Goal: Task Accomplishment & Management: Manage account settings

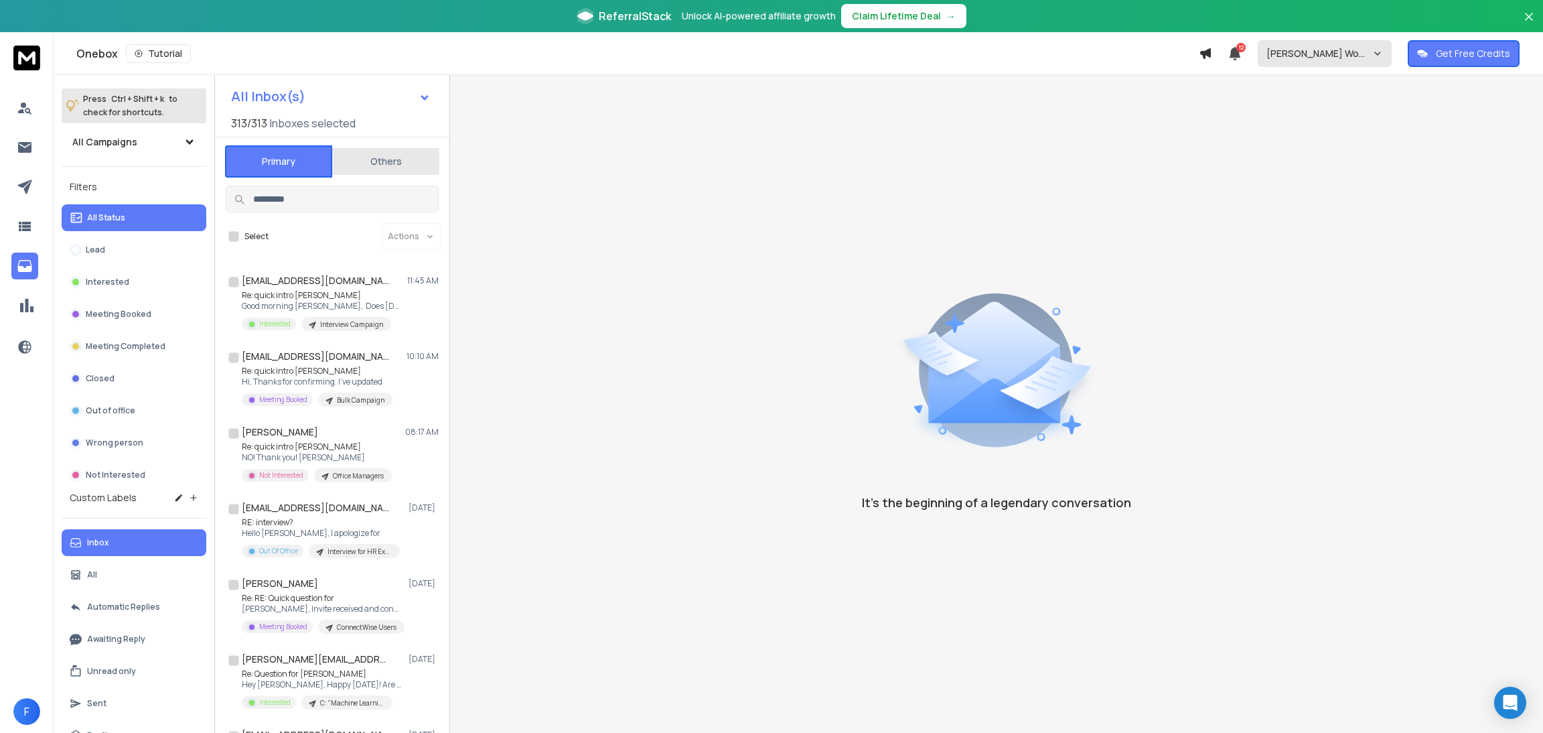
click at [1335, 54] on p "[PERSON_NAME] Workspace" at bounding box center [1319, 53] width 106 height 13
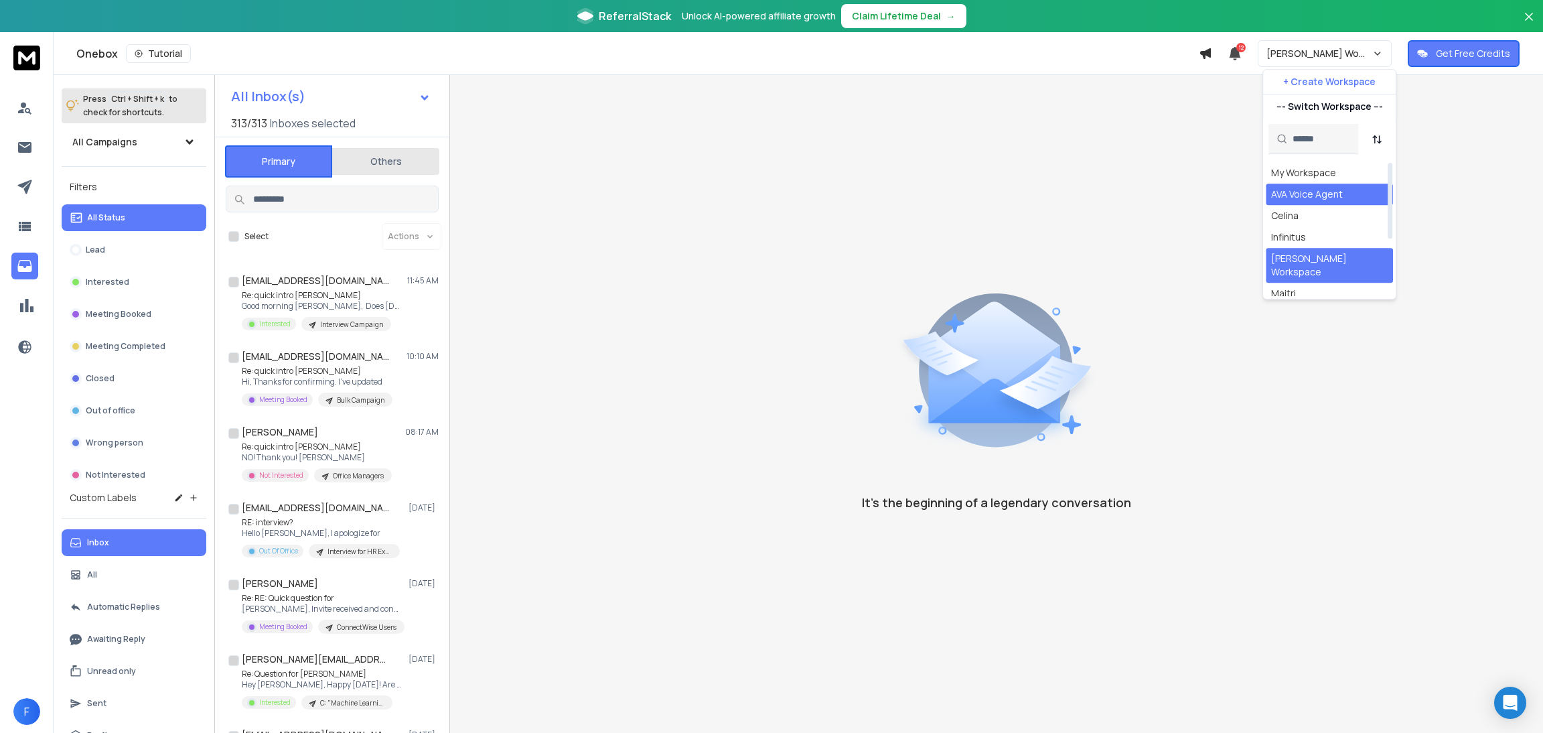
click at [1320, 194] on div "AVA Voice Agent" at bounding box center [1307, 193] width 72 height 13
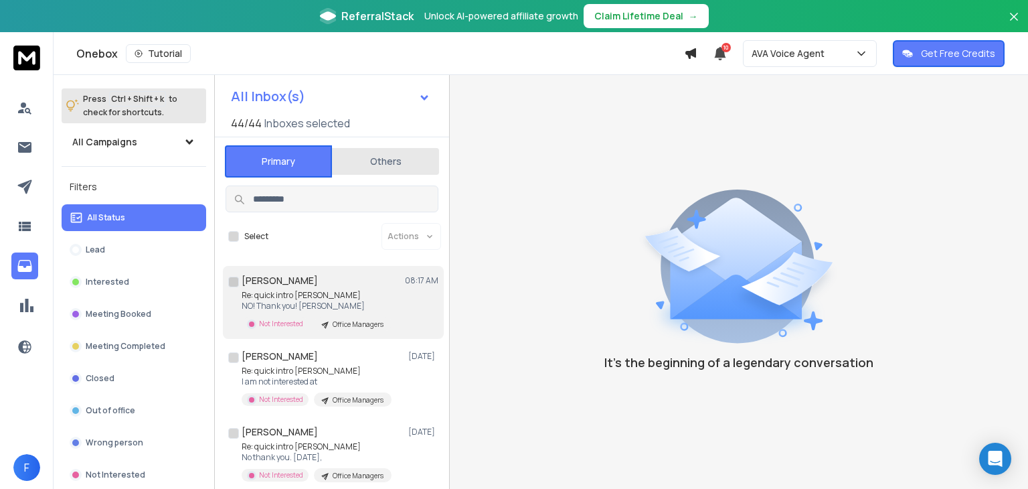
click at [376, 285] on div "[PERSON_NAME] 08:17 AM" at bounding box center [340, 280] width 197 height 13
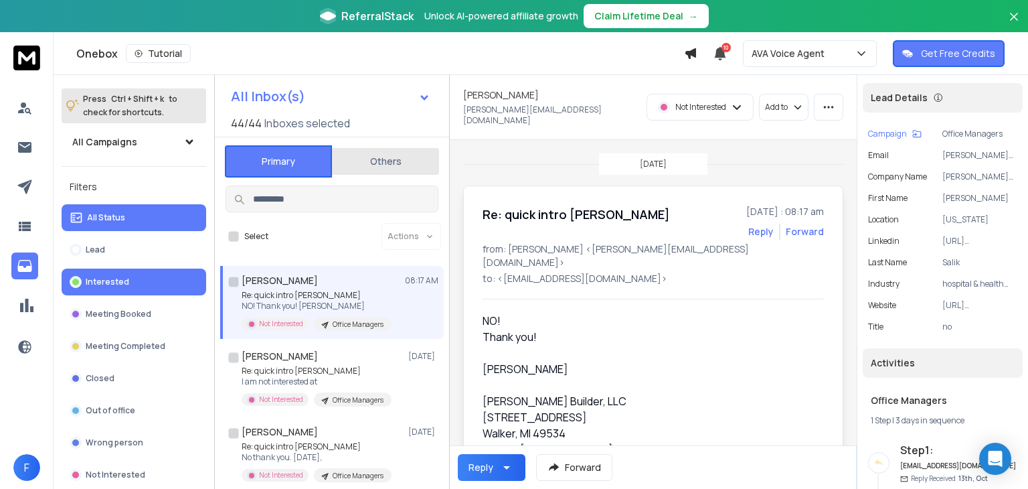
click at [102, 279] on p "Interested" at bounding box center [108, 282] width 44 height 11
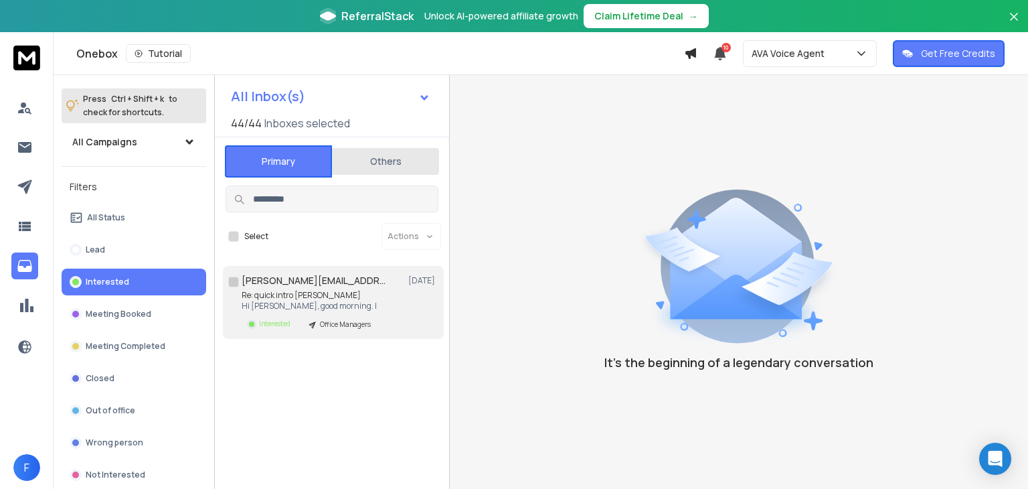
click at [375, 296] on p "Re: quick intro [PERSON_NAME]" at bounding box center [310, 295] width 137 height 11
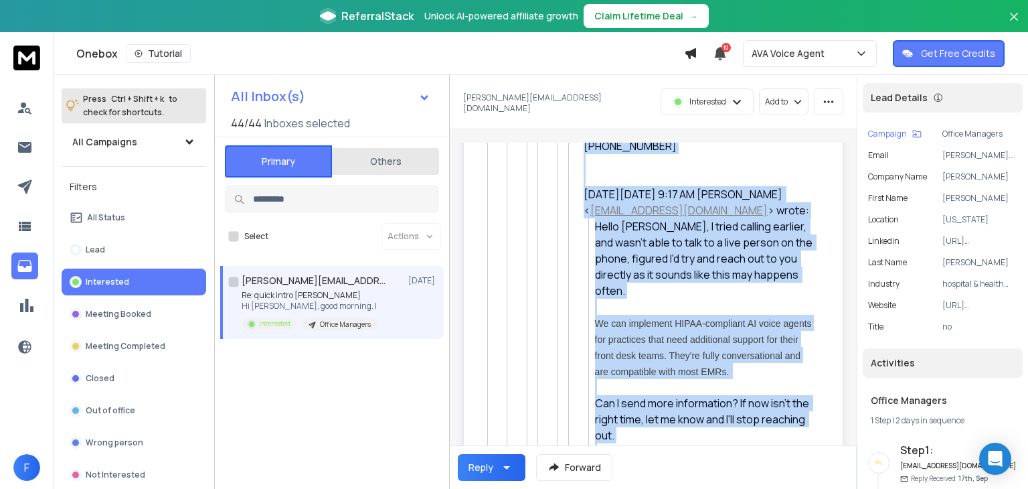
scroll to position [2058, 0]
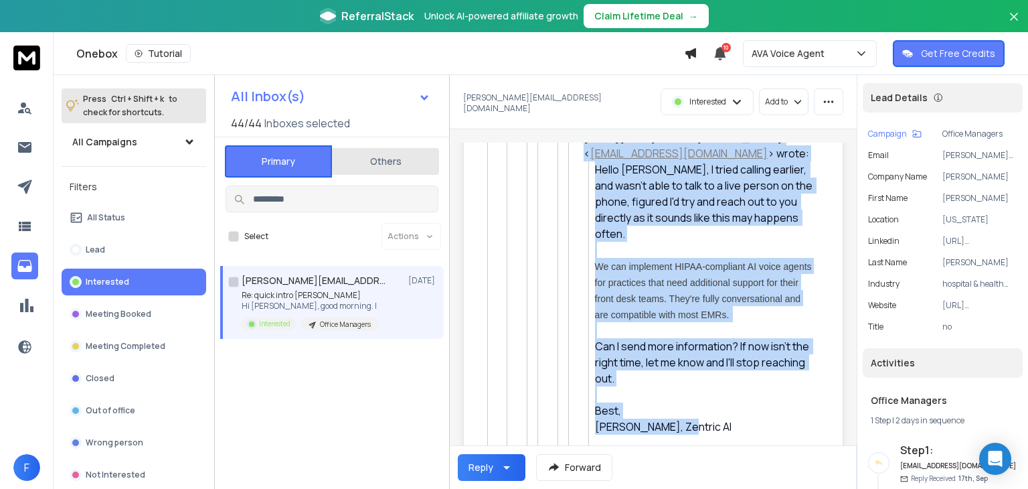
drag, startPoint x: 558, startPoint y: 239, endPoint x: 776, endPoint y: 154, distance: 234.3
copy div "Lo: ipsum dolor Sitam 23 Consectet 4444 : 76:71 ad Elits Doeiusm temp: Incid <u…"
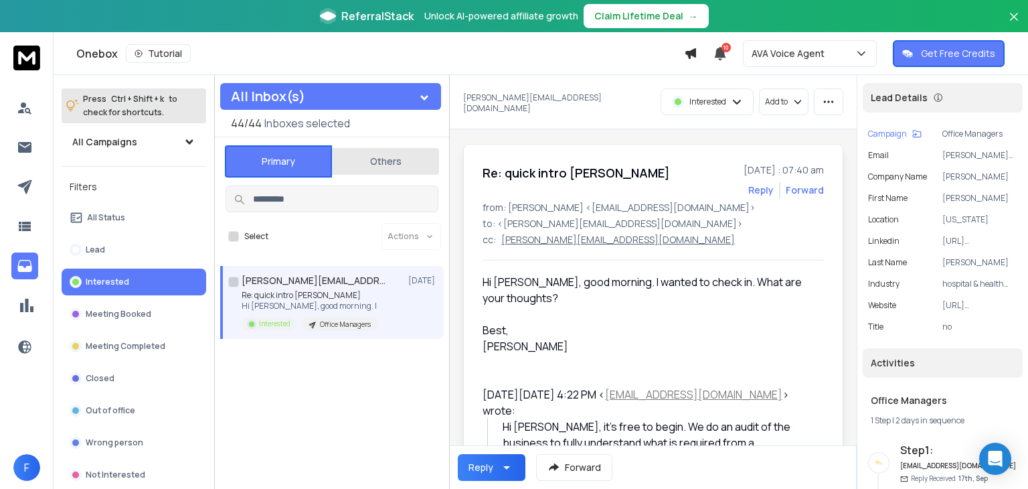
scroll to position [0, 0]
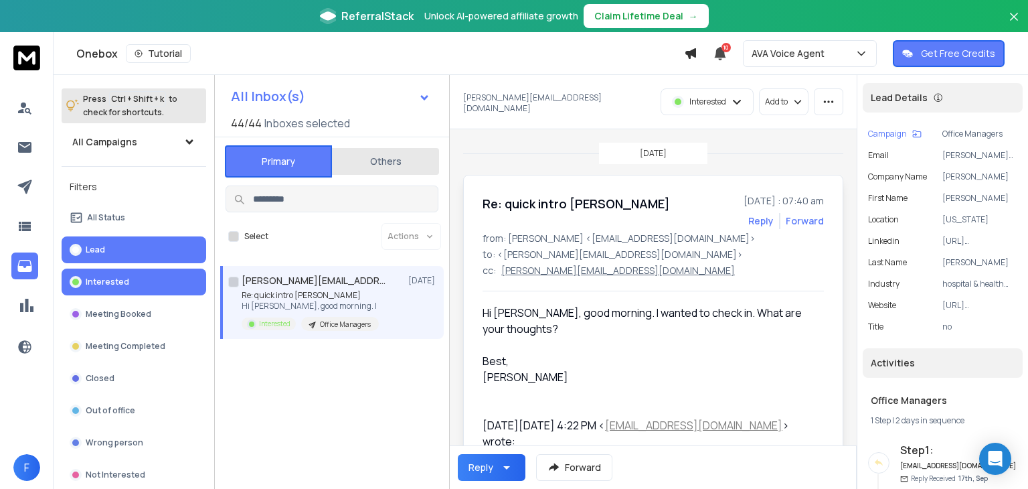
click at [125, 252] on button "Lead" at bounding box center [134, 249] width 145 height 27
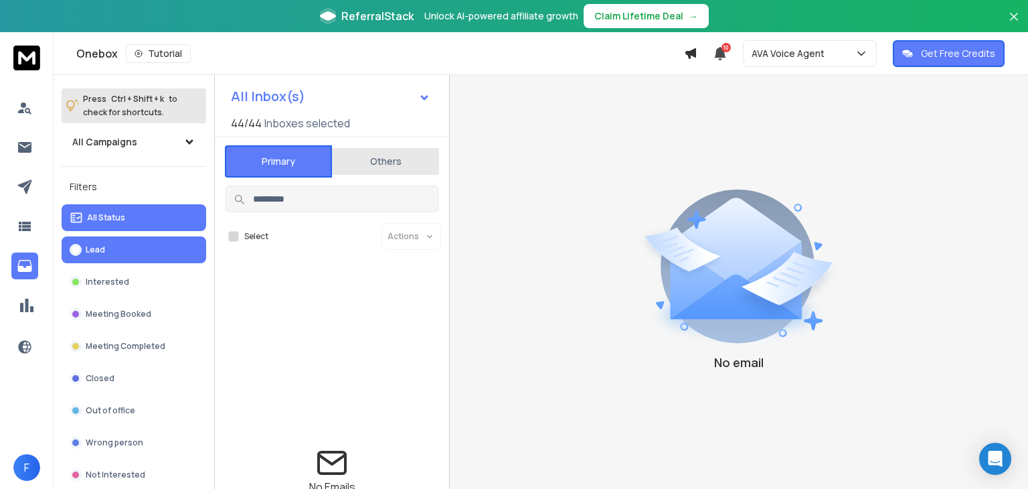
click at [128, 214] on button "All Status" at bounding box center [134, 217] width 145 height 27
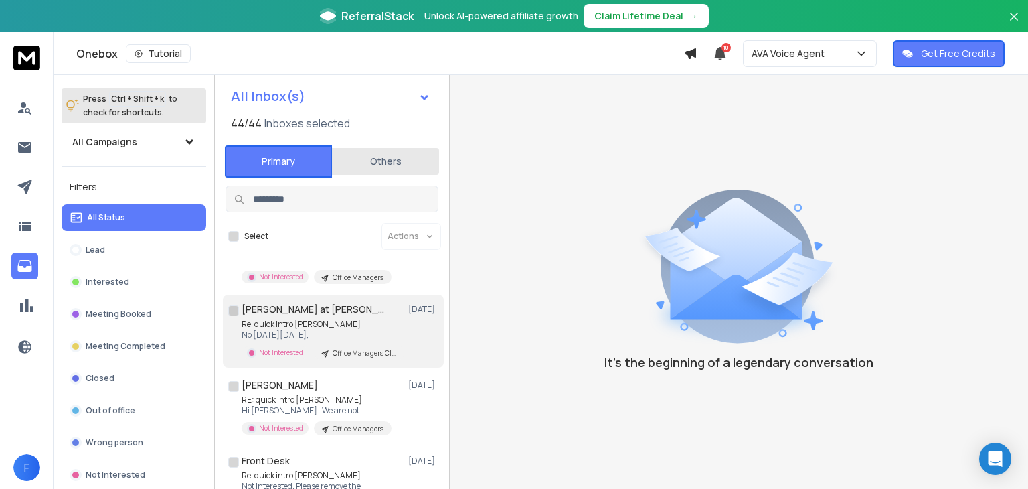
scroll to position [603, 0]
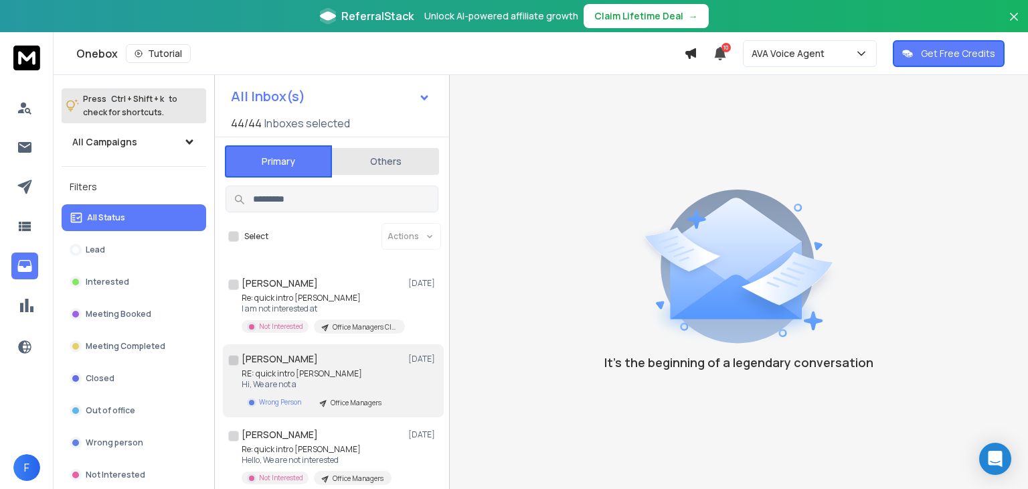
click at [394, 379] on div "RE: quick intro [PERSON_NAME] Hi, We are not a Wrong Person Office Managers" at bounding box center [340, 388] width 197 height 41
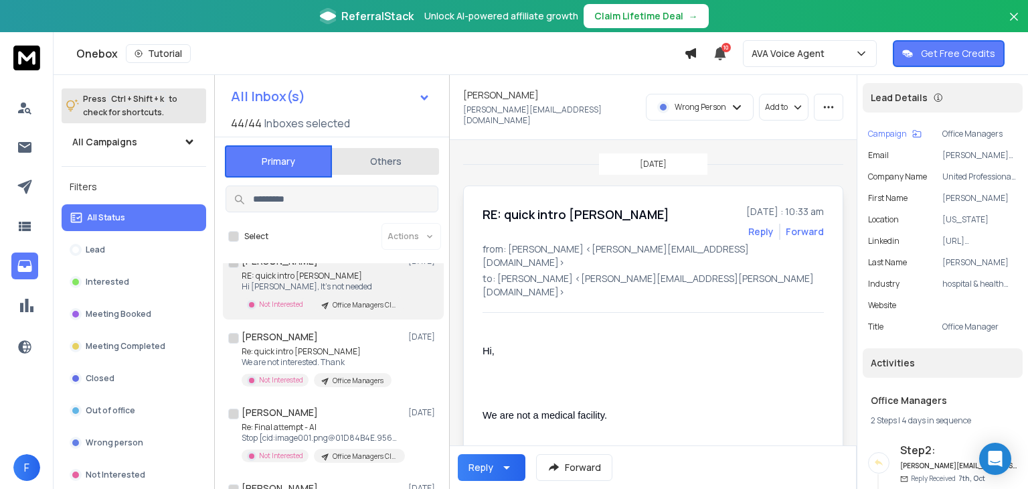
scroll to position [1540, 0]
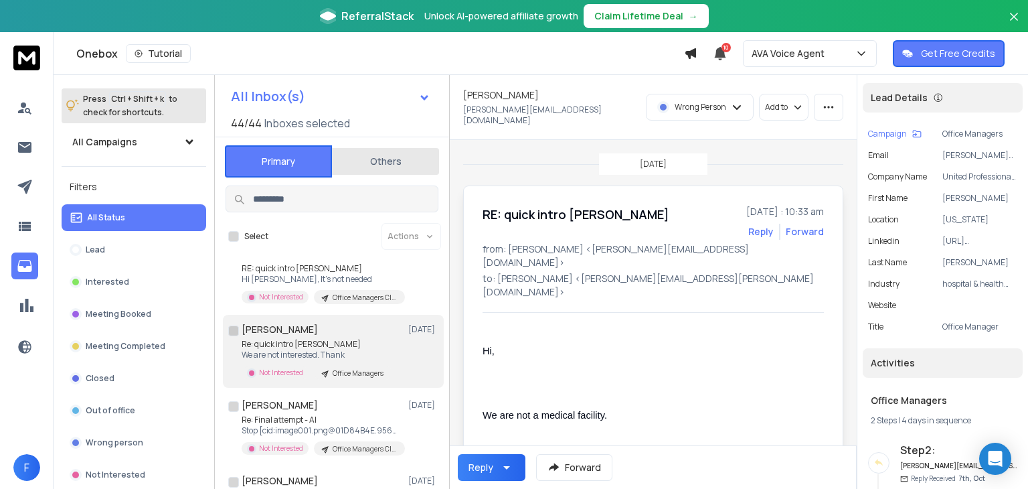
click at [327, 346] on p "Re: quick intro [PERSON_NAME]" at bounding box center [317, 344] width 150 height 11
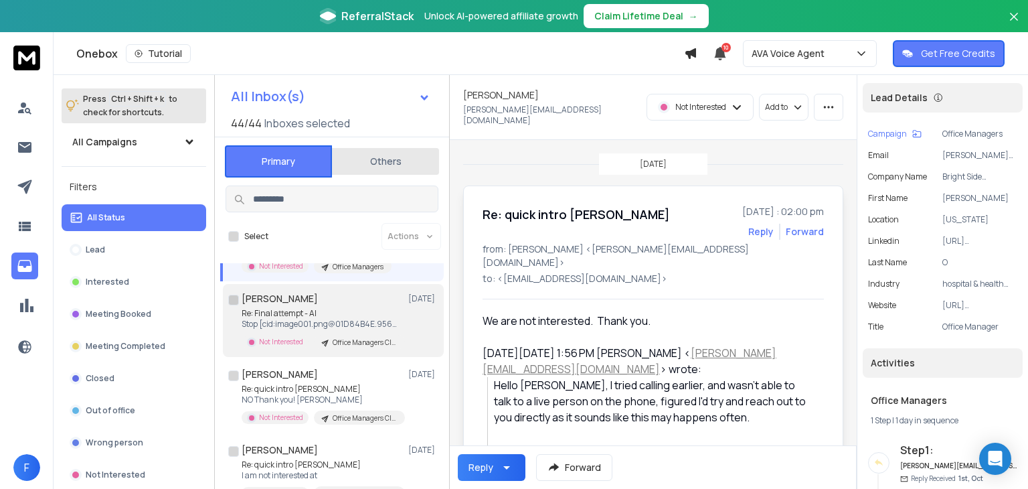
scroll to position [1674, 0]
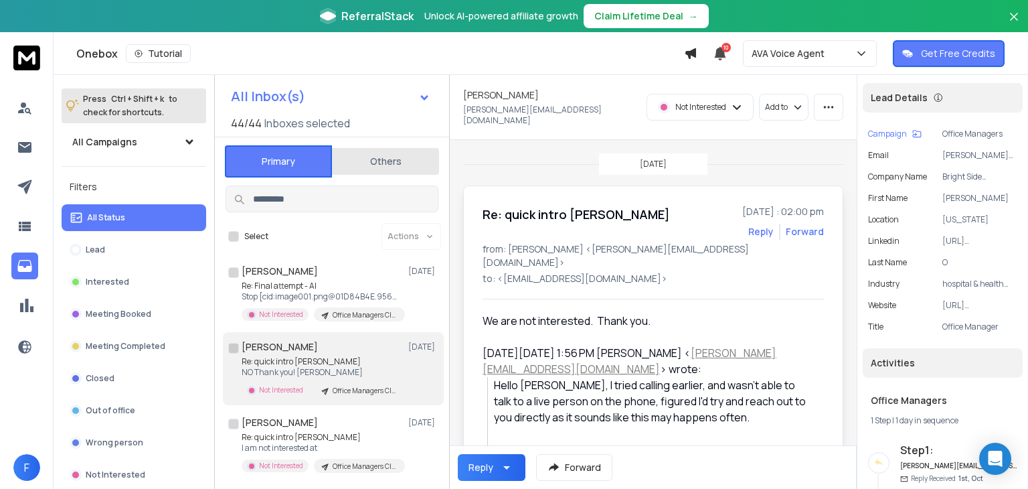
click at [349, 356] on p "Re: quick intro [PERSON_NAME]" at bounding box center [322, 361] width 161 height 11
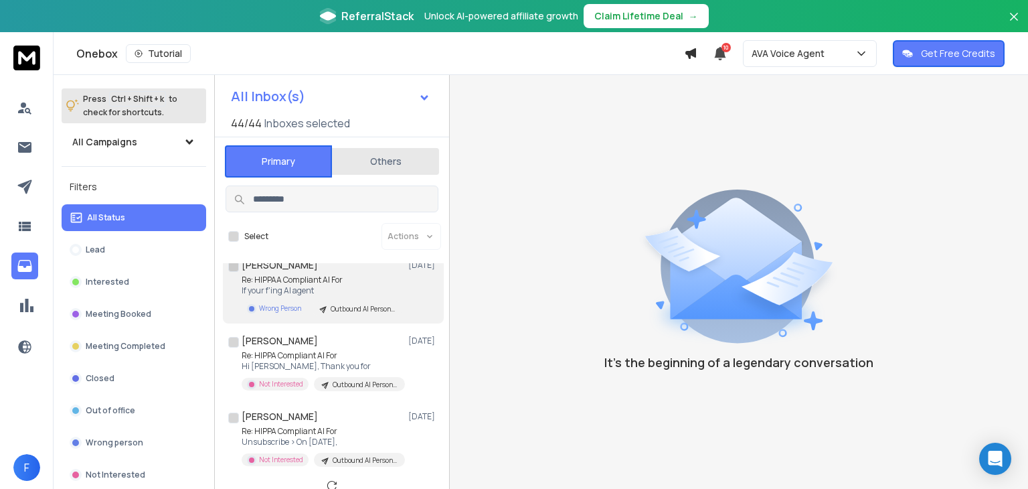
scroll to position [7360, 0]
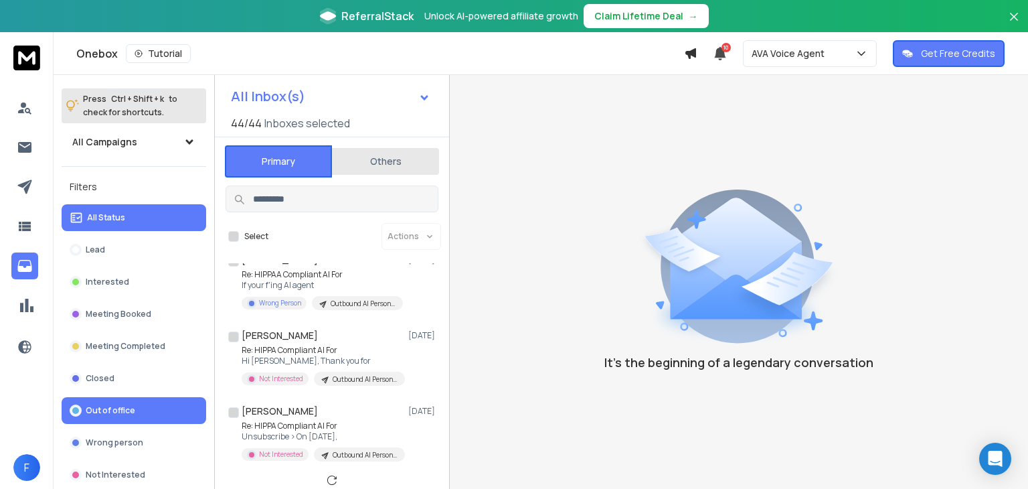
click at [134, 408] on button "Out of office" at bounding box center [134, 410] width 145 height 27
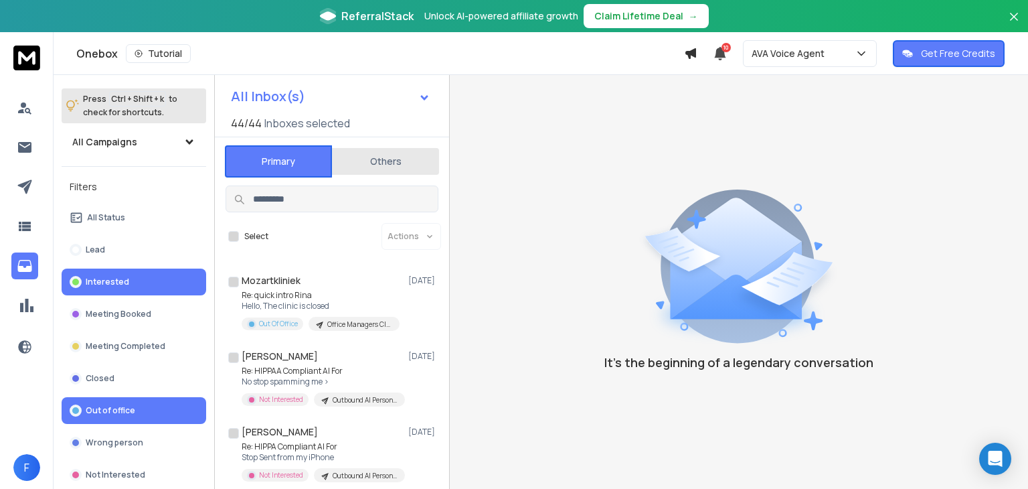
scroll to position [67, 0]
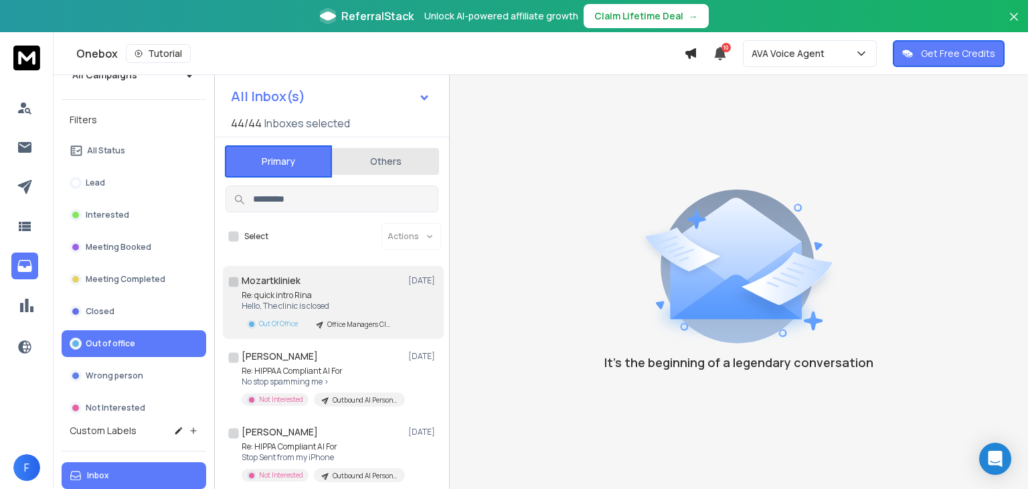
click at [309, 278] on div "Mozartkliniek [DATE]" at bounding box center [340, 280] width 197 height 13
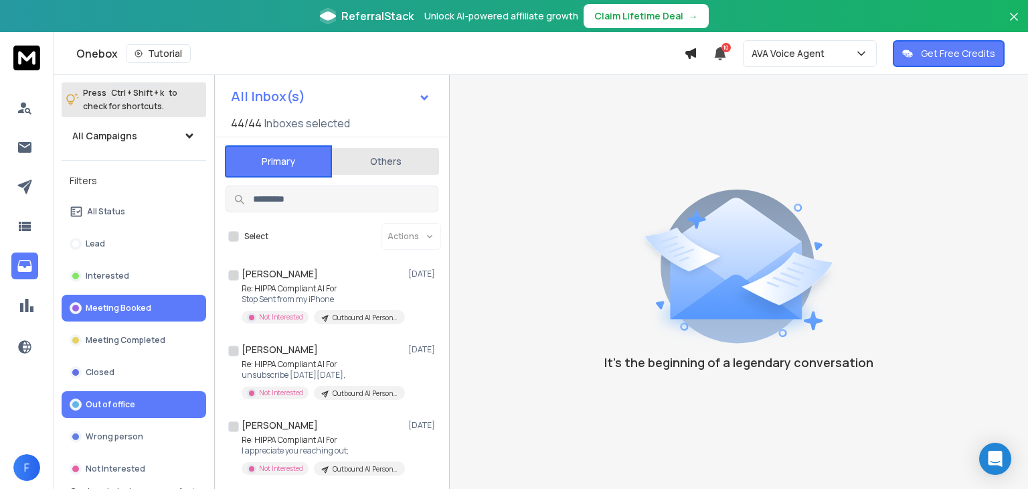
scroll to position [0, 0]
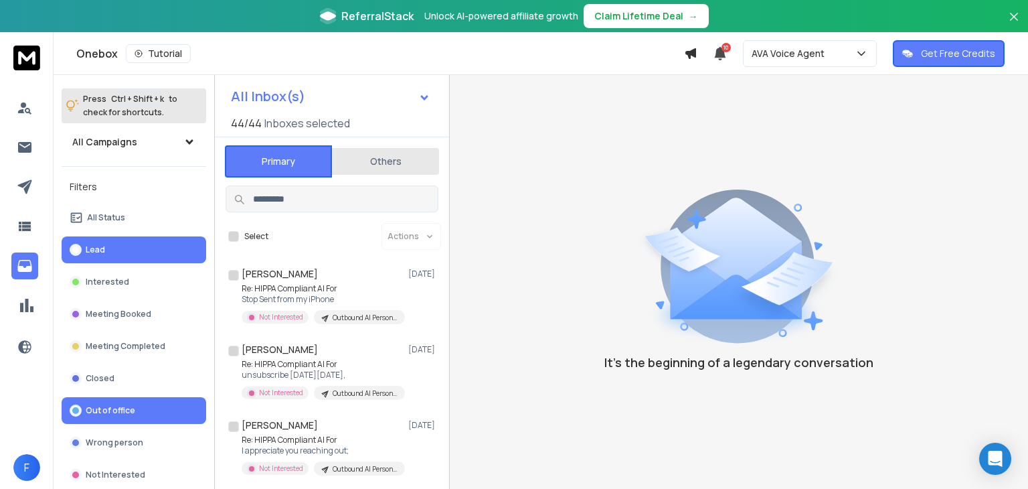
click at [139, 244] on button "Lead" at bounding box center [134, 249] width 145 height 27
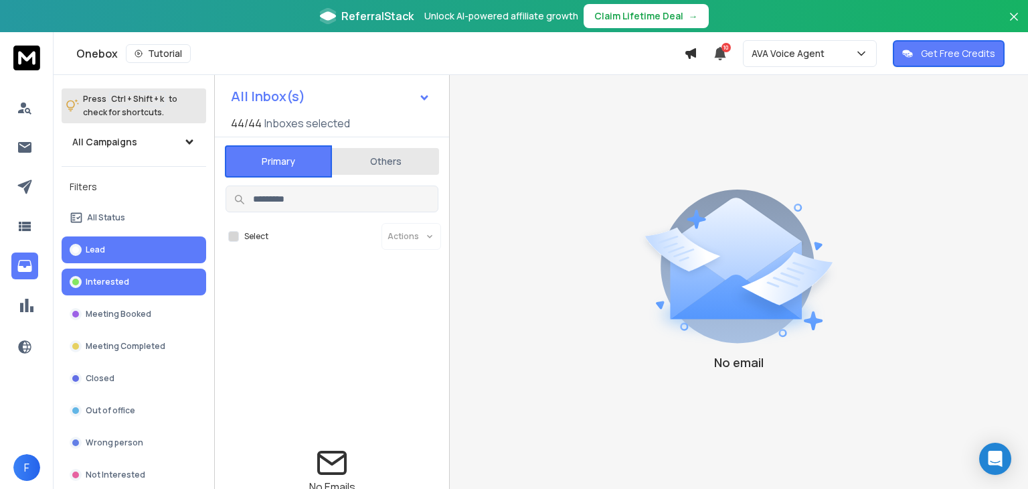
click at [118, 279] on p "Interested" at bounding box center [108, 282] width 44 height 11
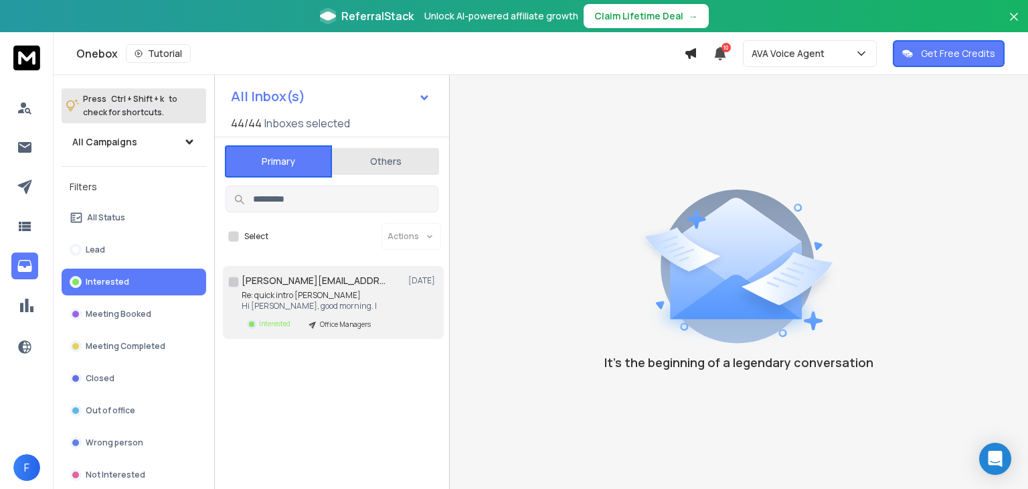
click at [279, 278] on h1 "[PERSON_NAME][EMAIL_ADDRESS][DOMAIN_NAME]" at bounding box center [315, 280] width 147 height 13
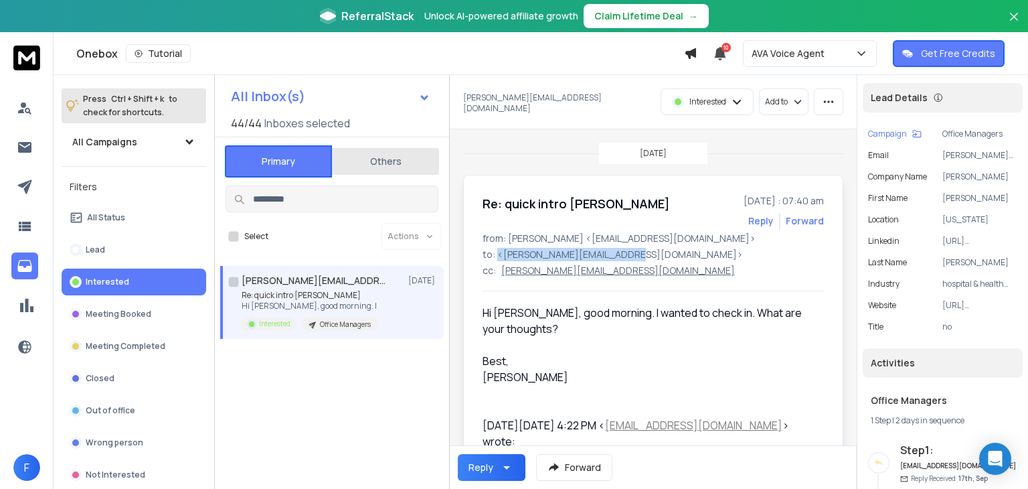
drag, startPoint x: 497, startPoint y: 255, endPoint x: 627, endPoint y: 254, distance: 129.9
click at [627, 254] on p "to: <[PERSON_NAME][EMAIL_ADDRESS][DOMAIN_NAME]>" at bounding box center [653, 254] width 341 height 13
copy p "<[PERSON_NAME][EMAIL_ADDRESS][DOMAIN_NAME]>"
click at [127, 414] on p "Out of office" at bounding box center [111, 410] width 50 height 11
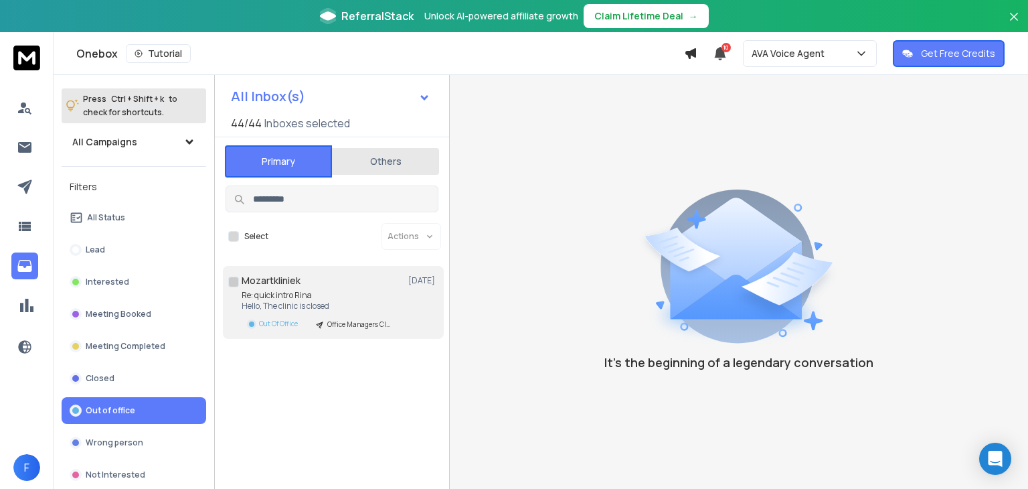
click at [342, 289] on div "Mozartkliniek [DATE] Re: quick intro Rina Hello, The clinic is closed Out Of Of…" at bounding box center [340, 302] width 197 height 57
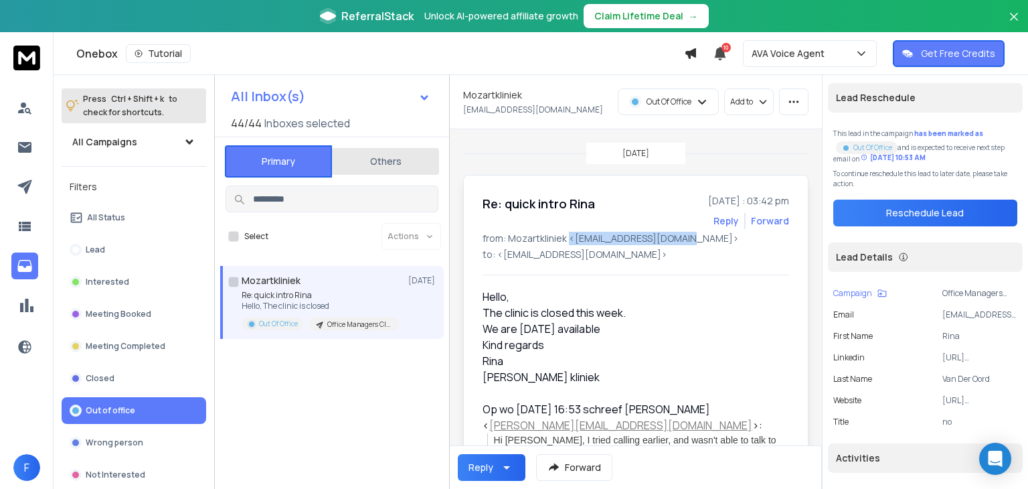
drag, startPoint x: 672, startPoint y: 236, endPoint x: 567, endPoint y: 238, distance: 105.1
click at [567, 238] on p "from: Mozartkliniek <[EMAIL_ADDRESS][DOMAIN_NAME]>" at bounding box center [636, 238] width 307 height 13
copy p "<[EMAIL_ADDRESS][DOMAIN_NAME]>"
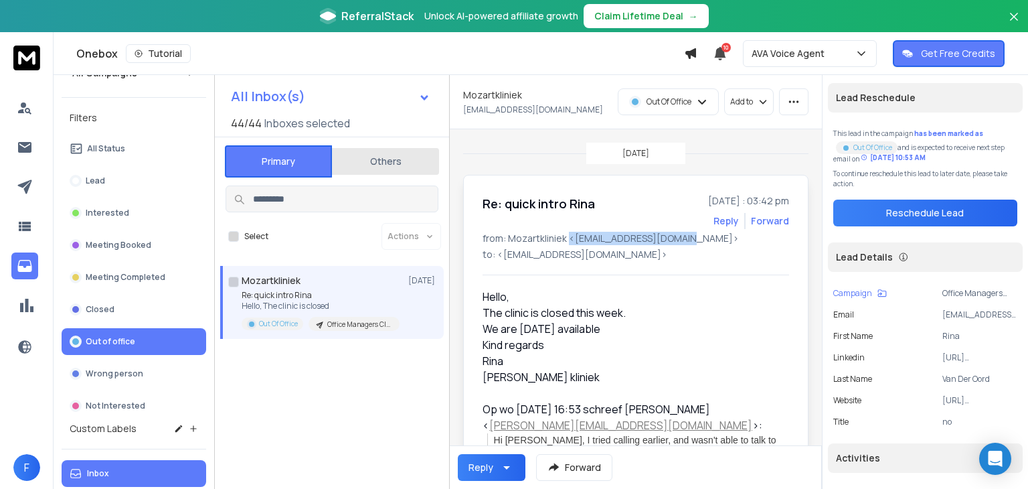
scroll to position [67, 0]
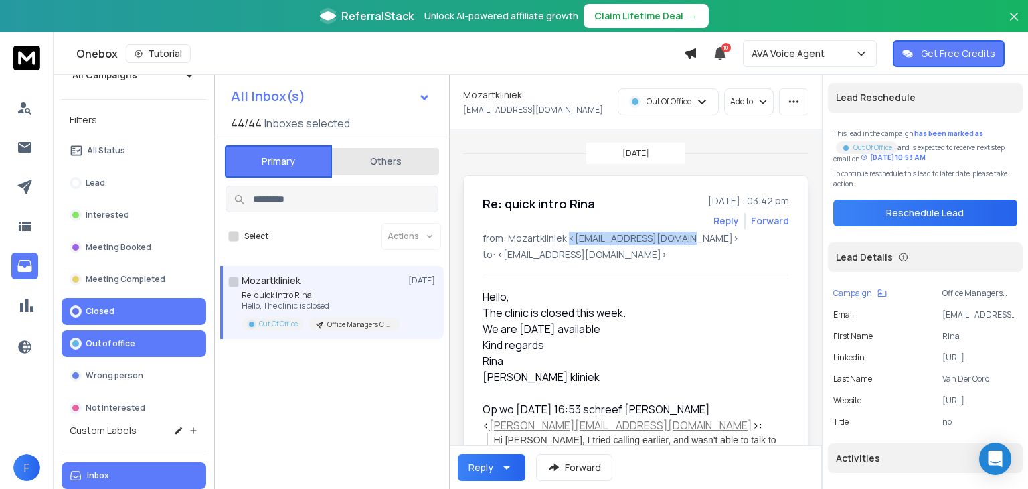
click at [137, 316] on button "Closed" at bounding box center [134, 311] width 145 height 27
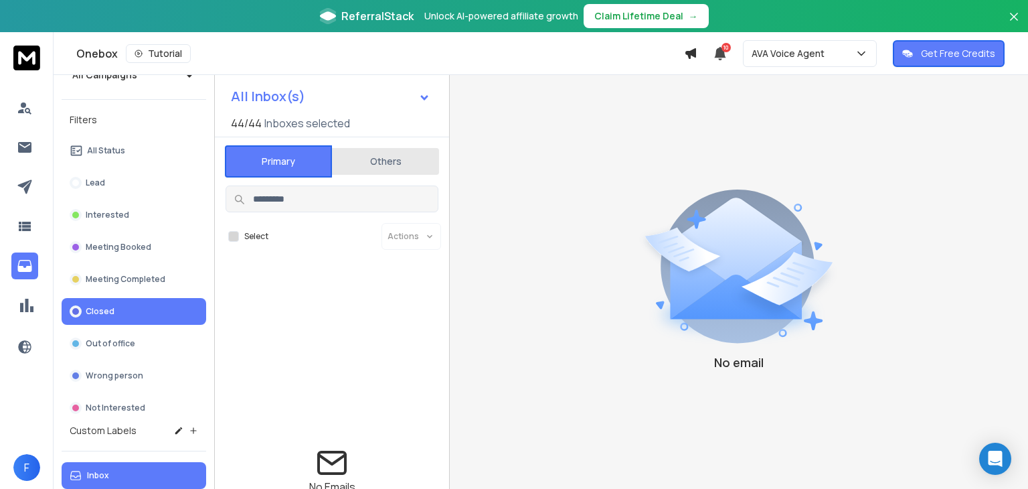
click at [408, 161] on button "Others" at bounding box center [385, 161] width 107 height 29
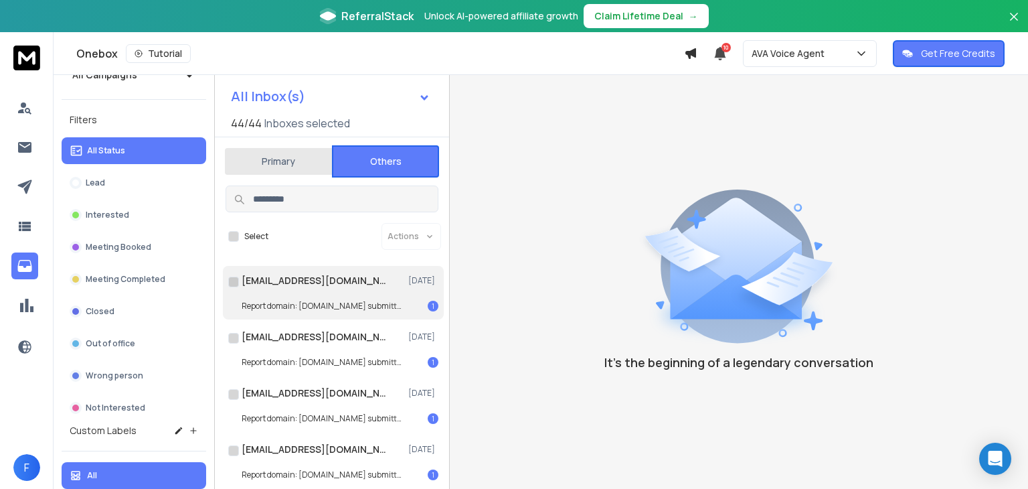
click at [353, 306] on p "Report domain: [DOMAIN_NAME] submitter: [DOMAIN_NAME]" at bounding box center [322, 306] width 161 height 11
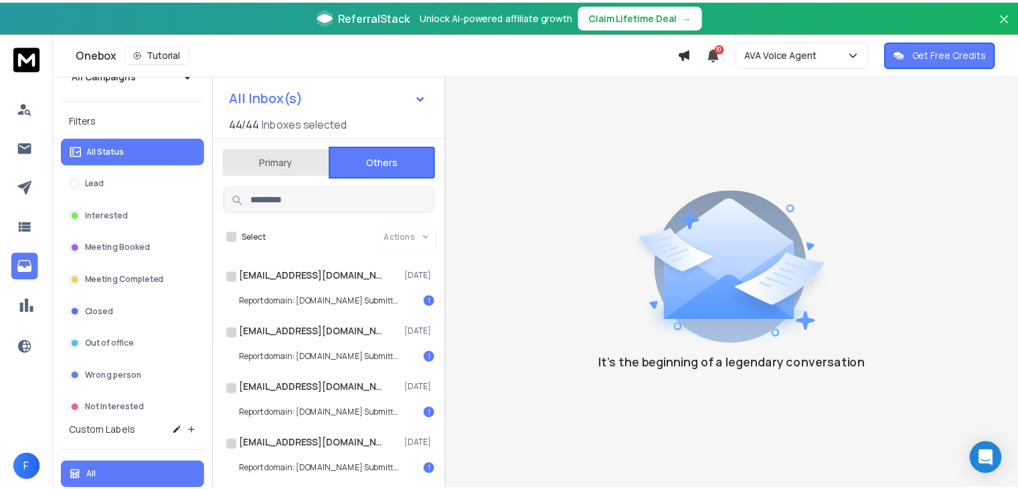
scroll to position [2593, 0]
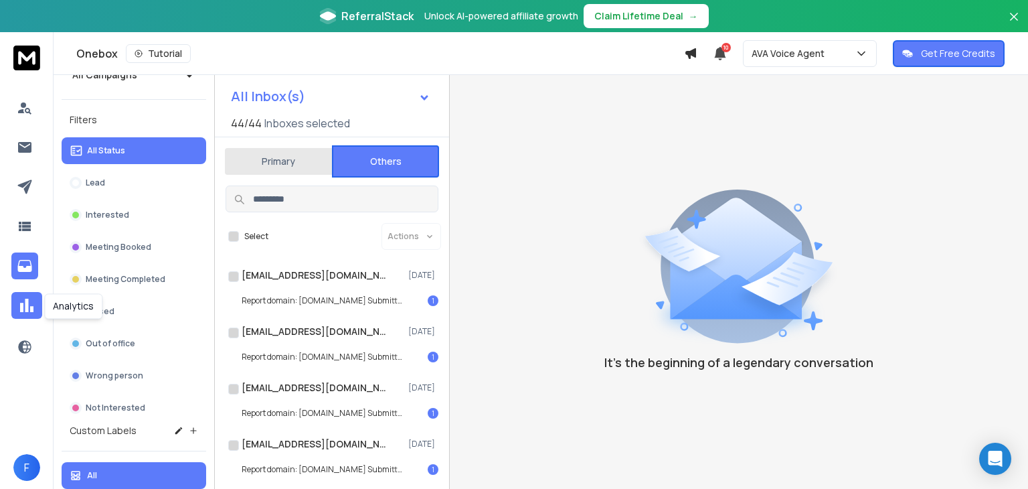
click at [29, 300] on icon at bounding box center [27, 305] width 20 height 20
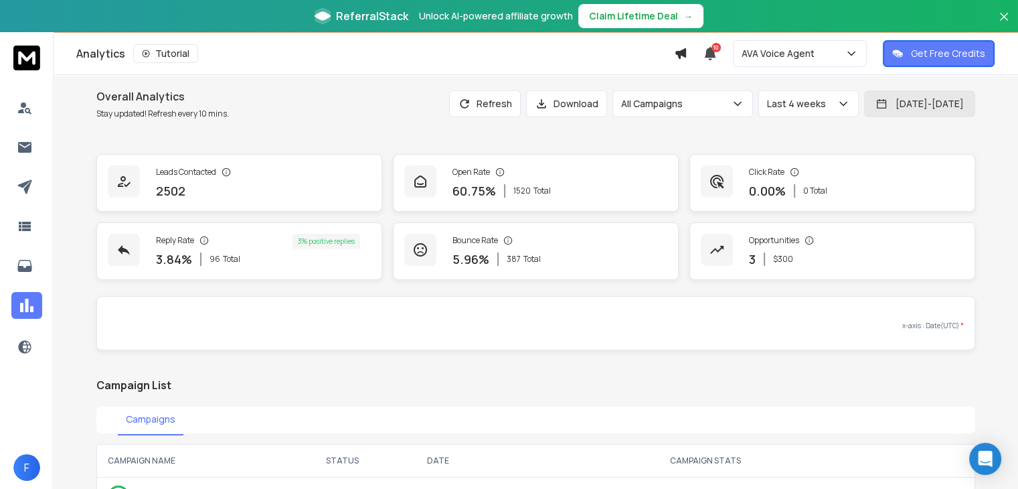
click at [913, 101] on button "[DATE] - [DATE]" at bounding box center [919, 103] width 111 height 27
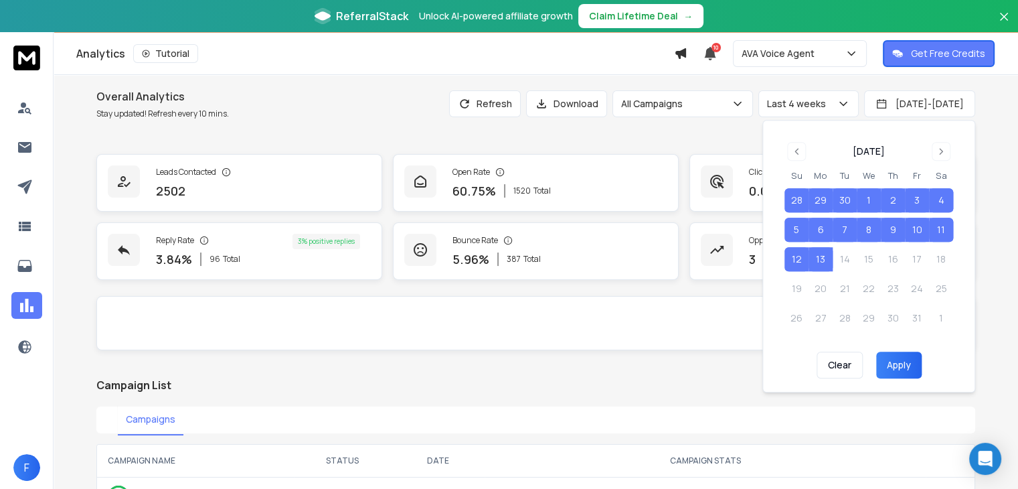
click at [818, 267] on button "13" at bounding box center [821, 259] width 24 height 24
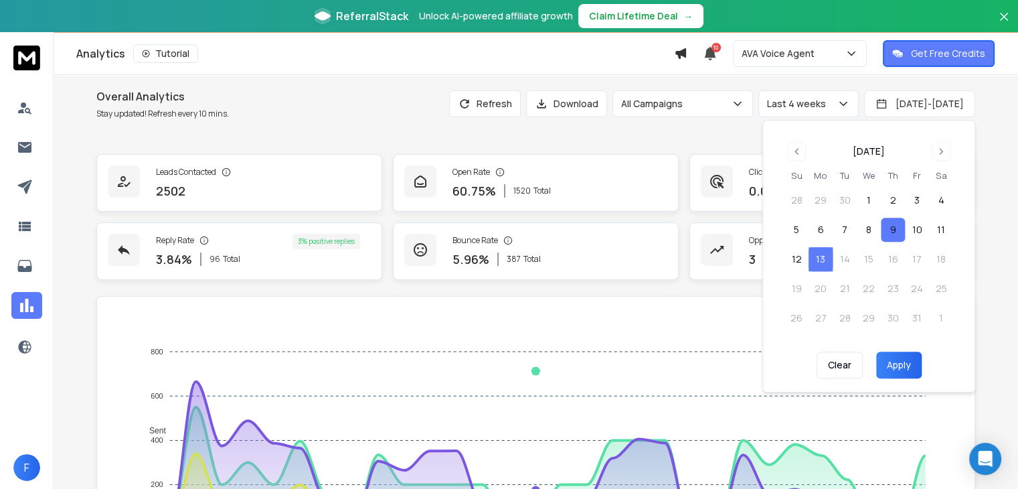
click at [884, 226] on button "9" at bounding box center [893, 230] width 24 height 24
click at [891, 365] on button "Apply" at bounding box center [899, 365] width 46 height 27
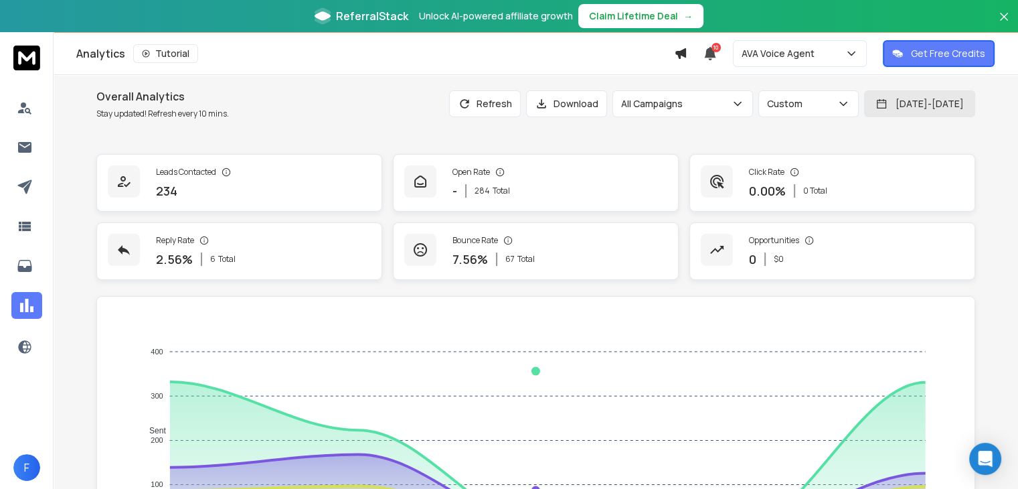
click at [917, 94] on button "[DATE] - [DATE]" at bounding box center [919, 103] width 111 height 27
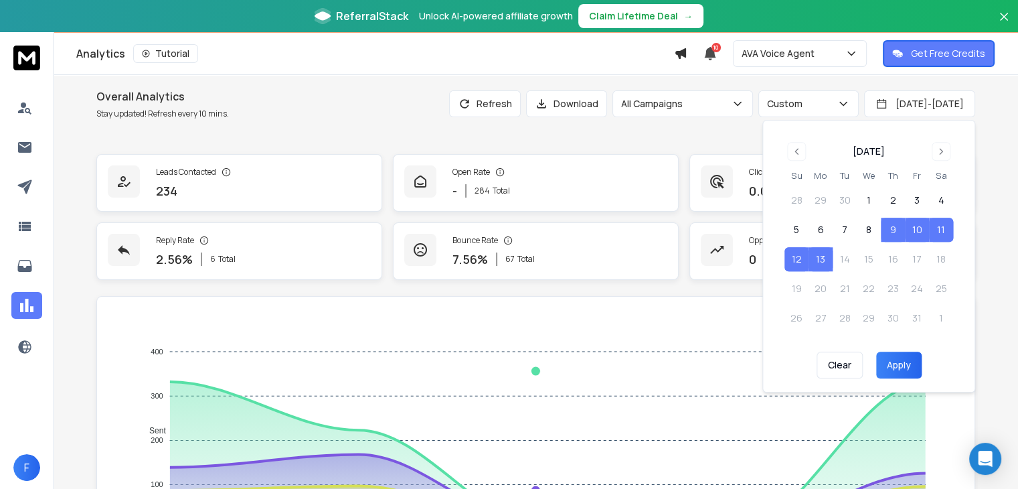
click at [816, 256] on button "13" at bounding box center [821, 259] width 24 height 24
click at [890, 370] on button "Apply" at bounding box center [899, 365] width 46 height 27
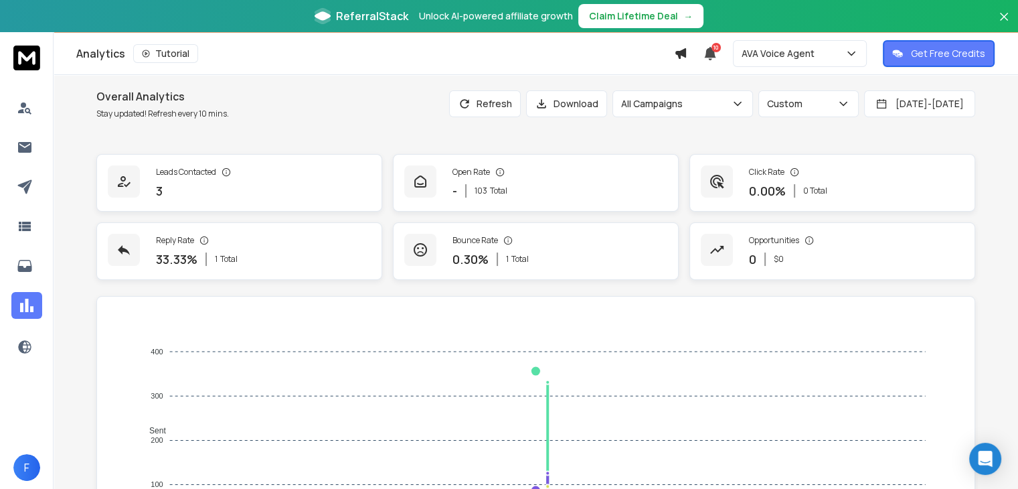
click at [1005, 17] on icon "Close banner" at bounding box center [1004, 17] width 12 height 12
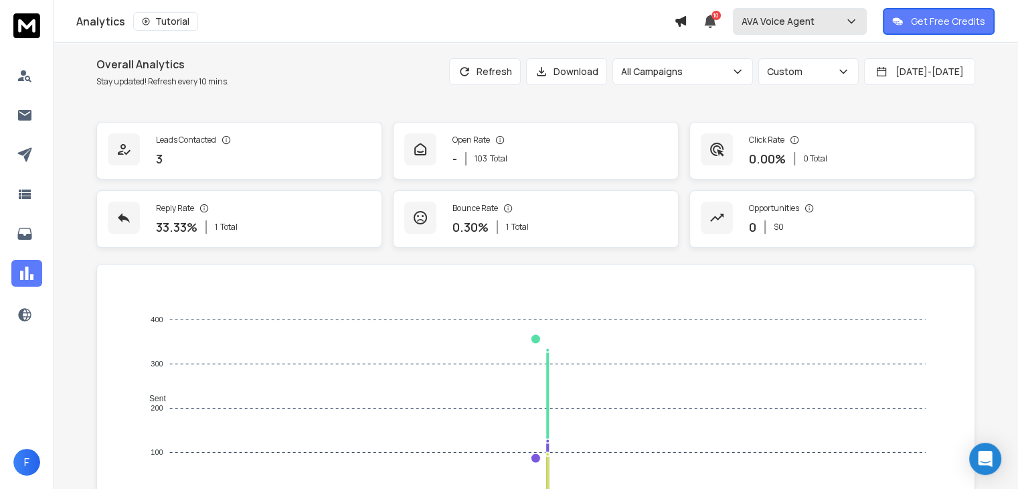
click at [816, 28] on button "AVA Voice Agent" at bounding box center [800, 21] width 134 height 27
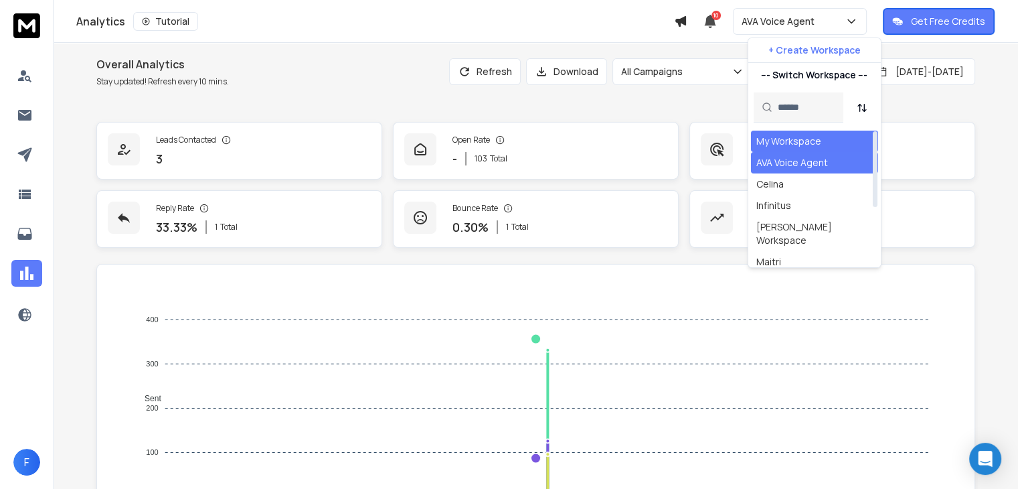
click at [1018, 106] on html "ReferralStack Unlock AI-powered affiliate growth Lifetime Deals available! Clai…" at bounding box center [509, 244] width 1018 height 489
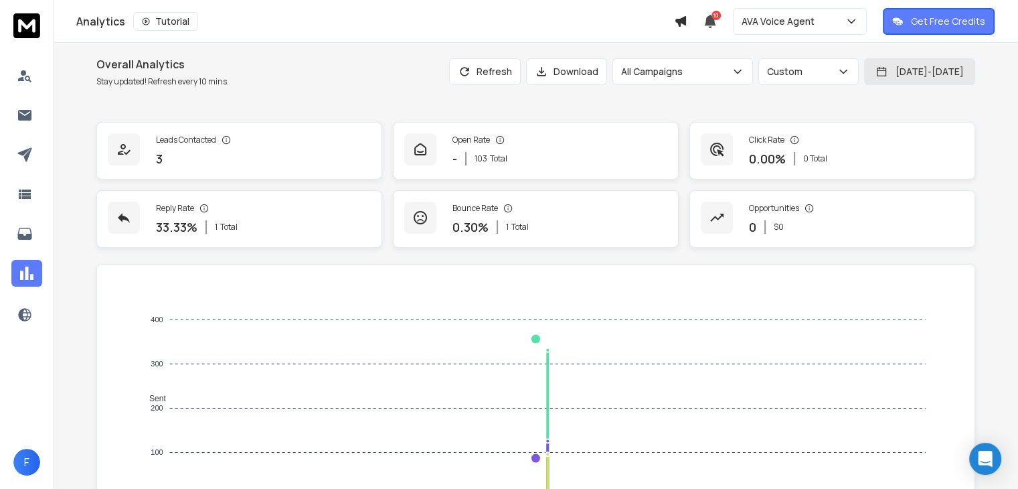
click at [935, 76] on button "[DATE] - [DATE]" at bounding box center [919, 71] width 111 height 27
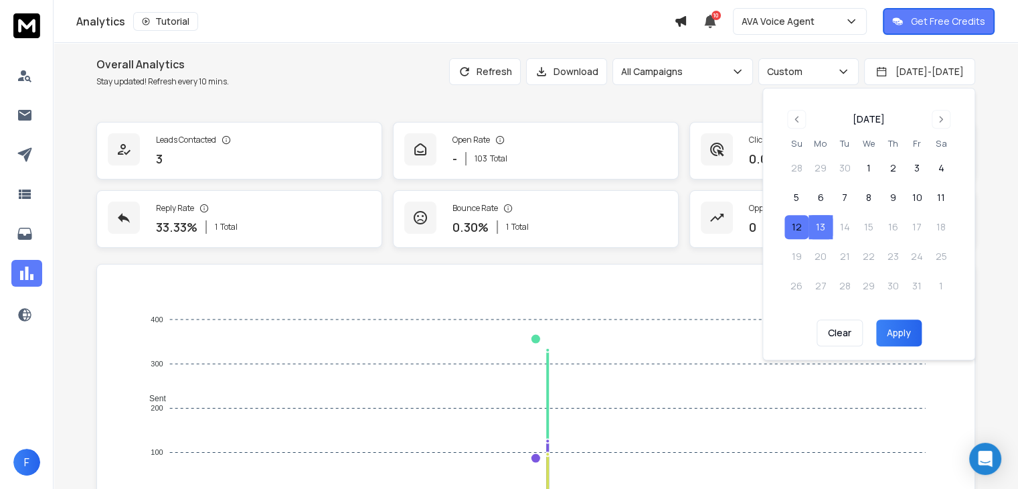
click at [799, 222] on button "12" at bounding box center [797, 227] width 24 height 24
click at [814, 225] on button "13" at bounding box center [821, 227] width 24 height 24
click at [801, 224] on button "12" at bounding box center [797, 227] width 24 height 24
click at [914, 191] on button "10" at bounding box center [917, 197] width 24 height 24
click at [904, 343] on button "Apply" at bounding box center [899, 332] width 46 height 27
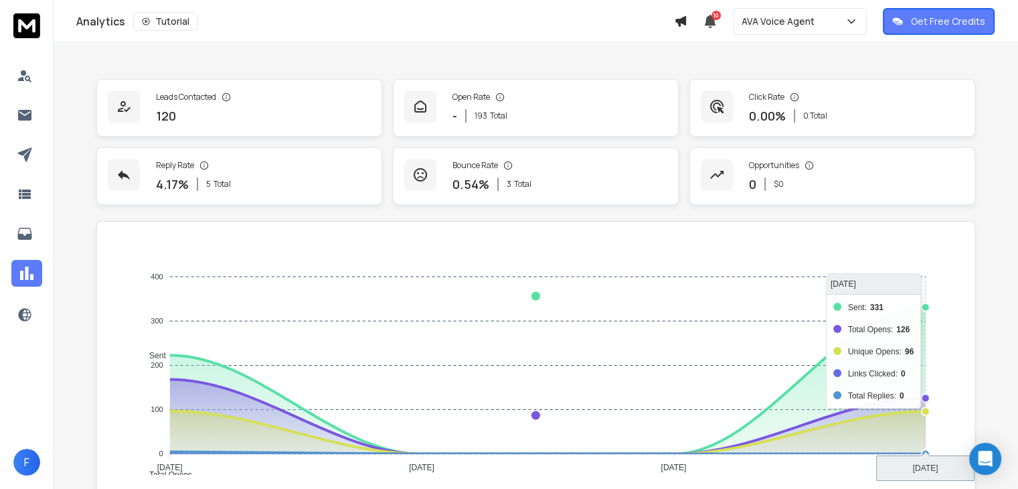
scroll to position [67, 0]
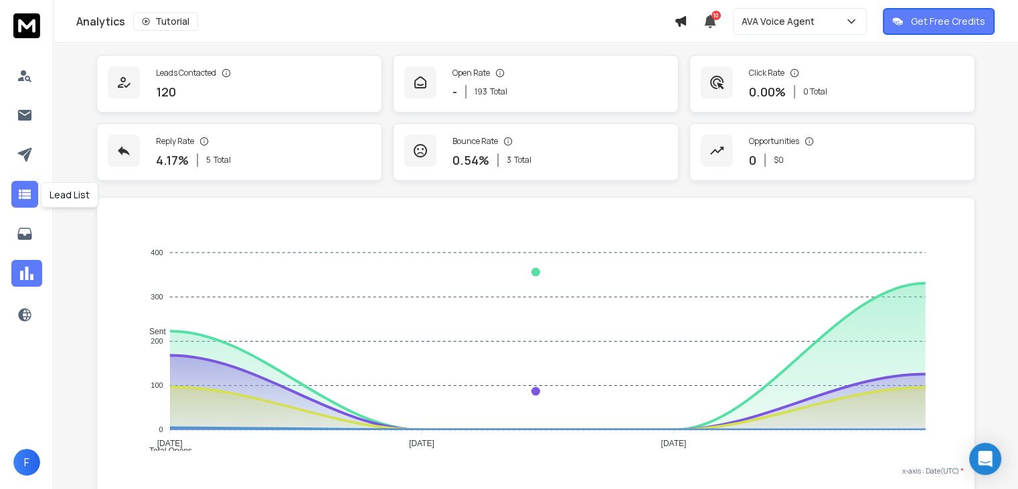
click at [27, 204] on link at bounding box center [24, 194] width 27 height 27
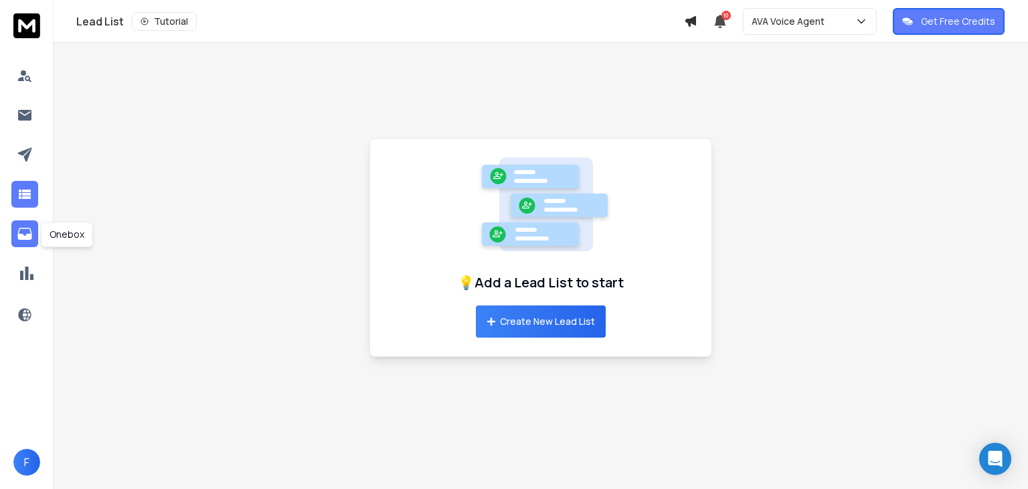
click at [26, 236] on icon at bounding box center [24, 234] width 14 height 12
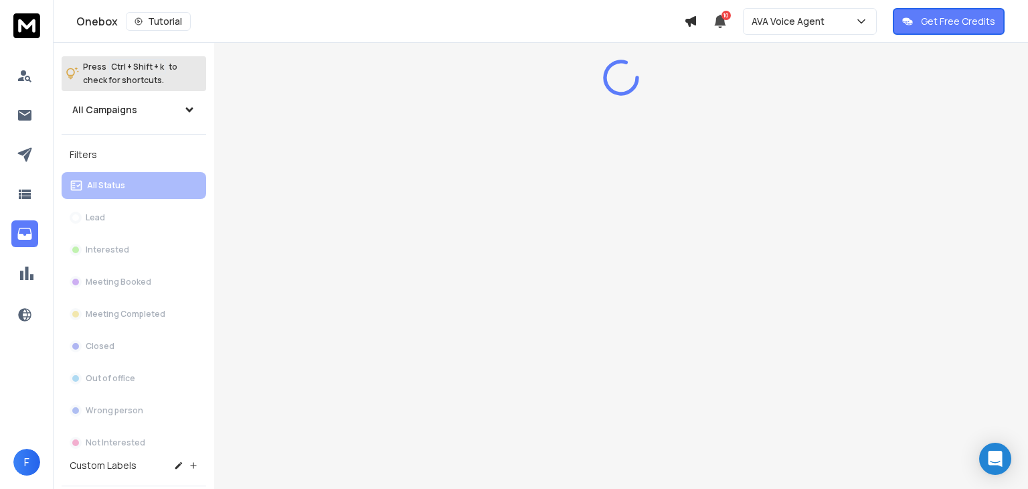
click at [139, 392] on div "All Status Lead Interested Meeting Booked Meeting Completed Closed Out of offic…" at bounding box center [134, 314] width 145 height 284
click at [143, 384] on div "All Status Lead Interested Meeting Booked Meeting Completed Closed Out of offic…" at bounding box center [134, 314] width 145 height 284
click at [106, 391] on div "All Status Lead Interested Meeting Booked Meeting Completed Closed Out of offic…" at bounding box center [134, 314] width 145 height 284
click at [112, 387] on div "All Status Lead Interested Meeting Booked Meeting Completed Closed Out of offic…" at bounding box center [134, 314] width 145 height 284
click at [117, 378] on p "Out of office" at bounding box center [111, 378] width 50 height 11
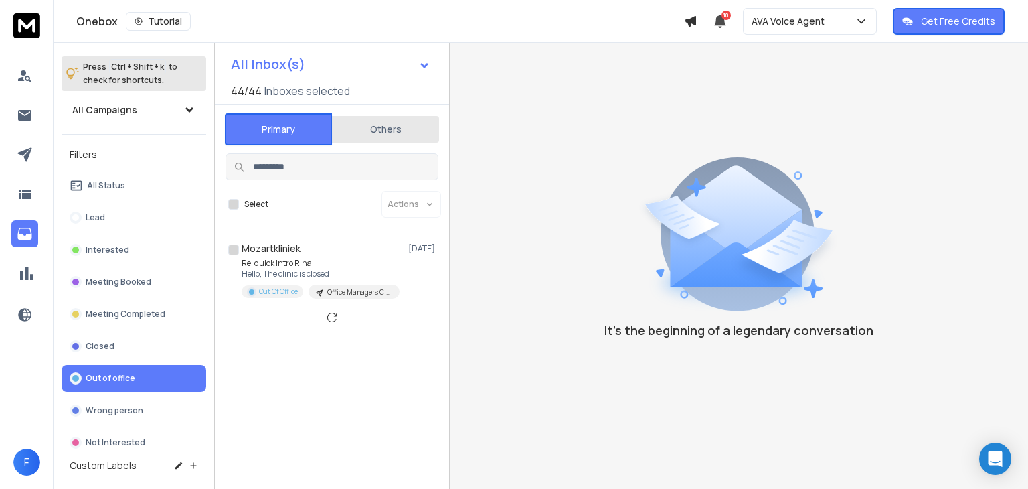
click at [105, 386] on button "Out of office" at bounding box center [134, 378] width 145 height 27
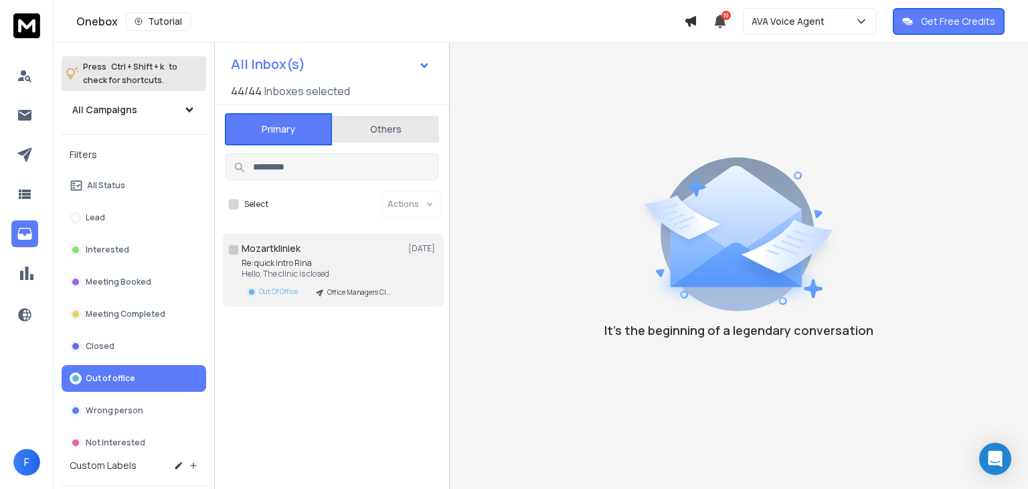
click at [313, 252] on div "Mozartkliniek [DATE]" at bounding box center [340, 248] width 197 height 13
